Goal: Find specific page/section: Find specific page/section

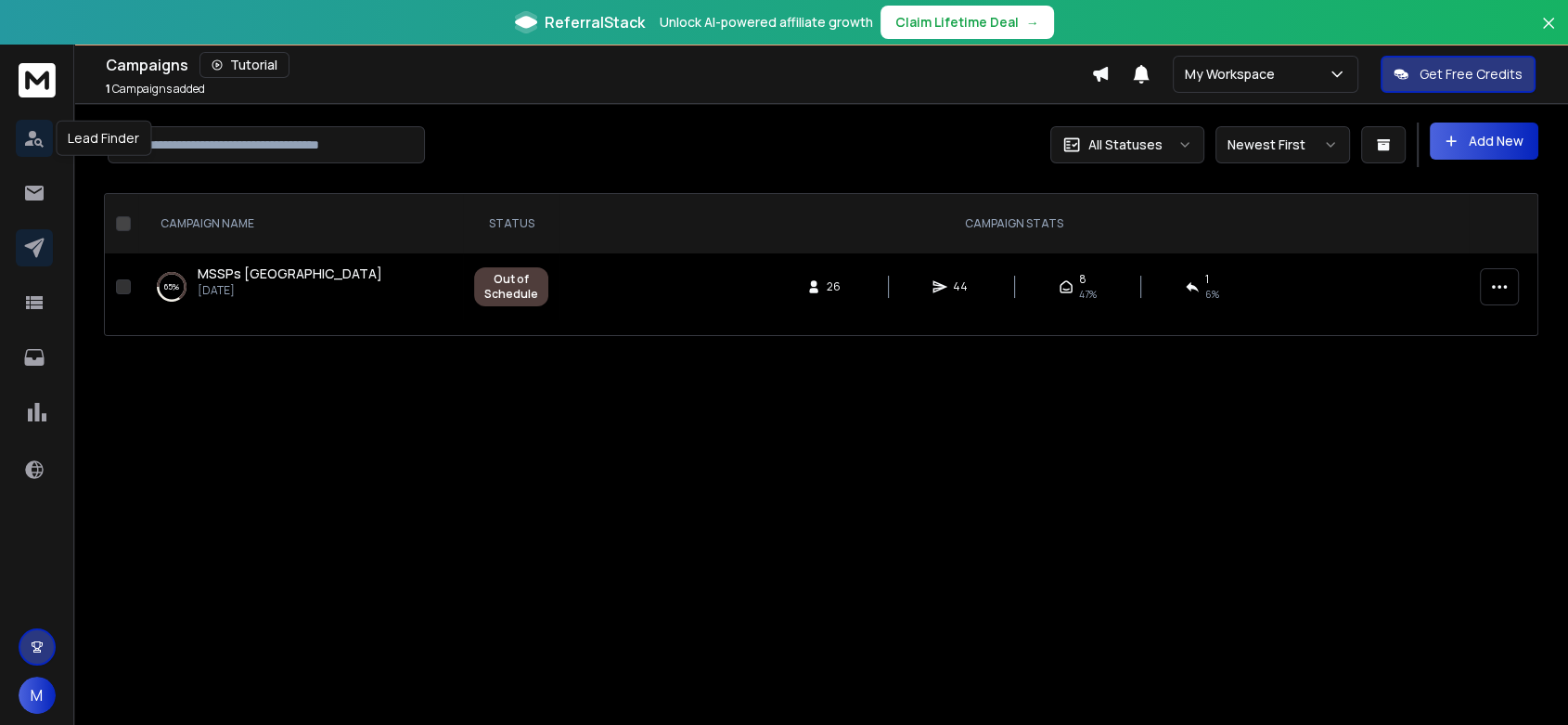
click at [19, 135] on link at bounding box center [34, 138] width 37 height 37
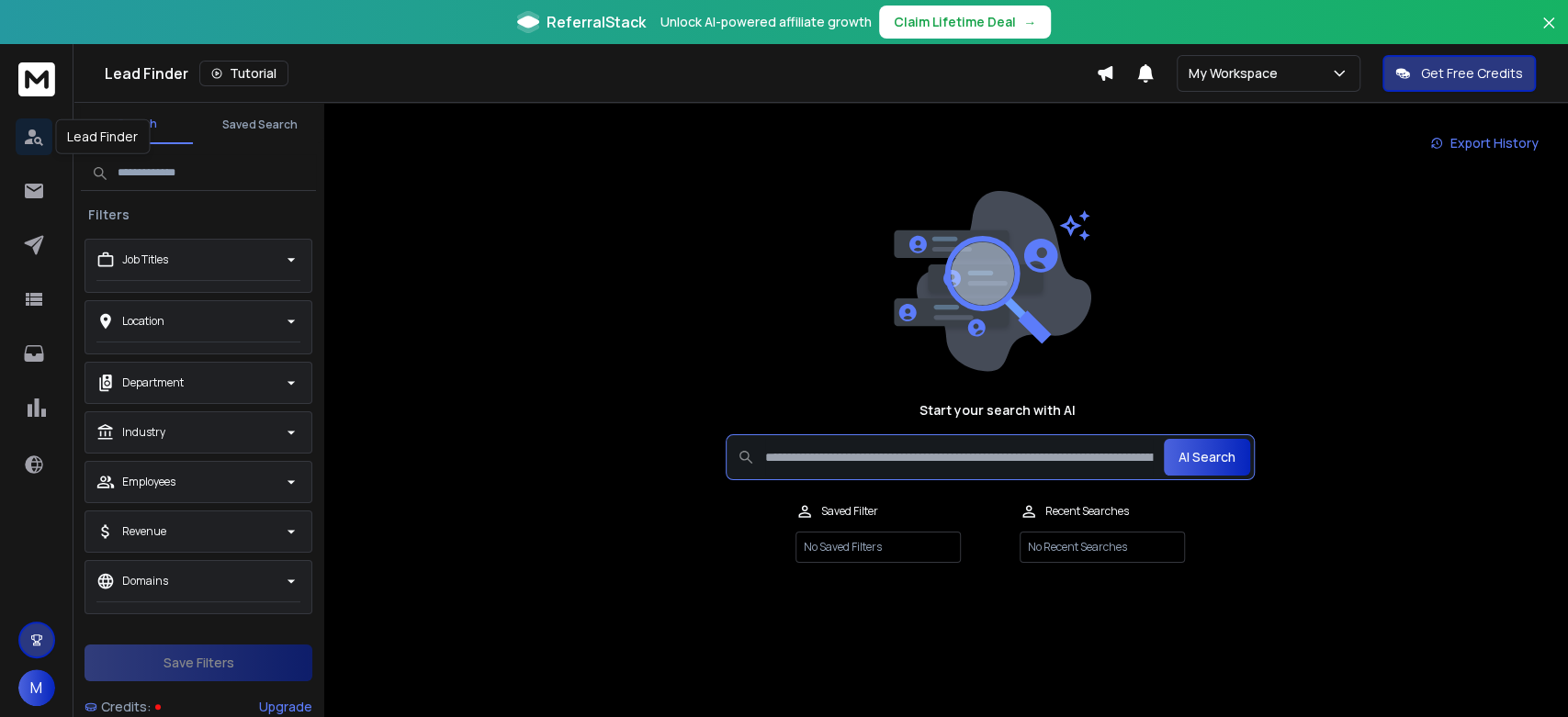
click at [74, 123] on div "Lead Finder" at bounding box center [102, 136] width 94 height 35
click at [18, 74] on icon at bounding box center [36, 79] width 37 height 34
